Goal: Information Seeking & Learning: Check status

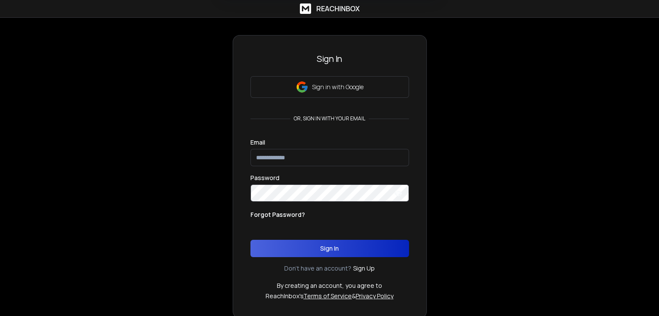
click at [367, 57] on button "Later" at bounding box center [357, 56] width 39 height 22
click at [300, 157] on input "email" at bounding box center [329, 157] width 159 height 17
type input "**********"
click at [343, 250] on button "Sign In" at bounding box center [329, 248] width 159 height 17
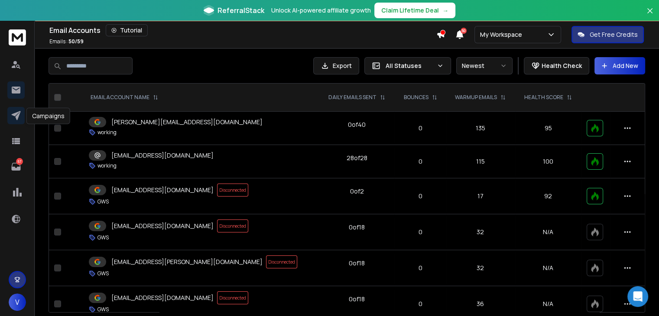
click at [19, 117] on icon at bounding box center [16, 116] width 10 height 10
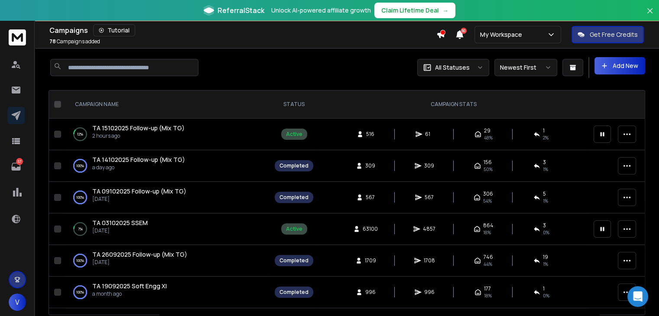
click at [127, 130] on span "TA 15102025 Follow-up (Mix TG)" at bounding box center [138, 128] width 92 height 8
click at [618, 140] on button "button" at bounding box center [627, 134] width 18 height 17
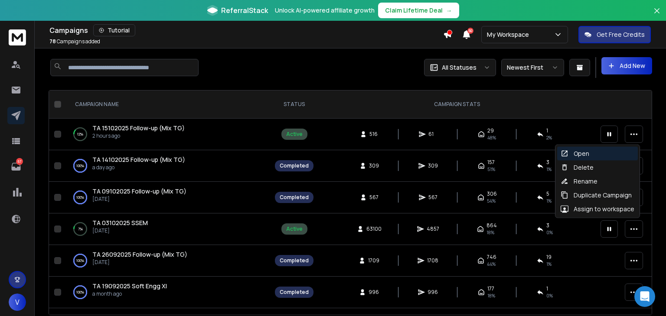
click at [585, 158] on div "Open" at bounding box center [597, 154] width 81 height 14
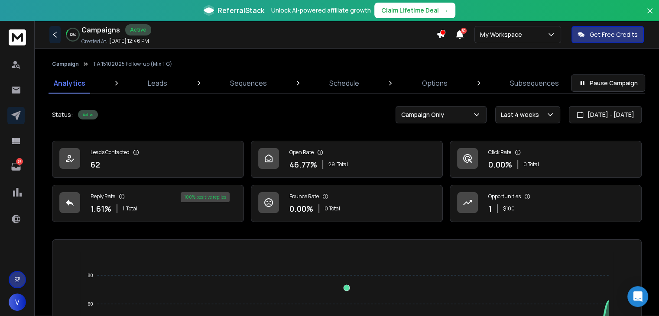
click at [55, 41] on button at bounding box center [54, 34] width 11 height 17
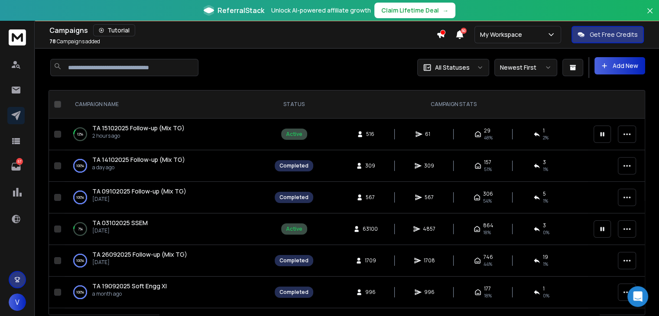
drag, startPoint x: 647, startPoint y: 110, endPoint x: 647, endPoint y: 127, distance: 16.9
click at [647, 127] on div "Campaigns 78 Campaigns Added All Statuses Newest First Add New CAMPAIGN NAME ST…" at bounding box center [347, 216] width 625 height 334
click at [474, 132] on icon at bounding box center [478, 134] width 8 height 8
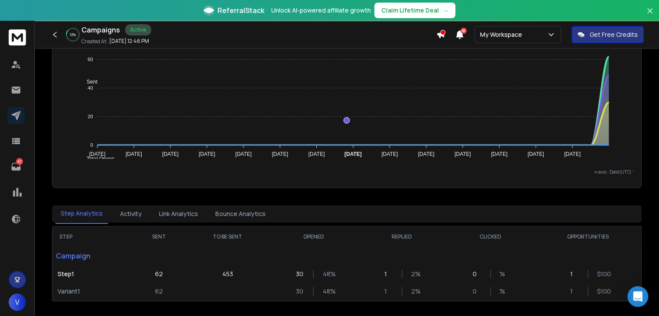
scroll to position [26, 0]
